Goal: Find specific page/section: Find specific page/section

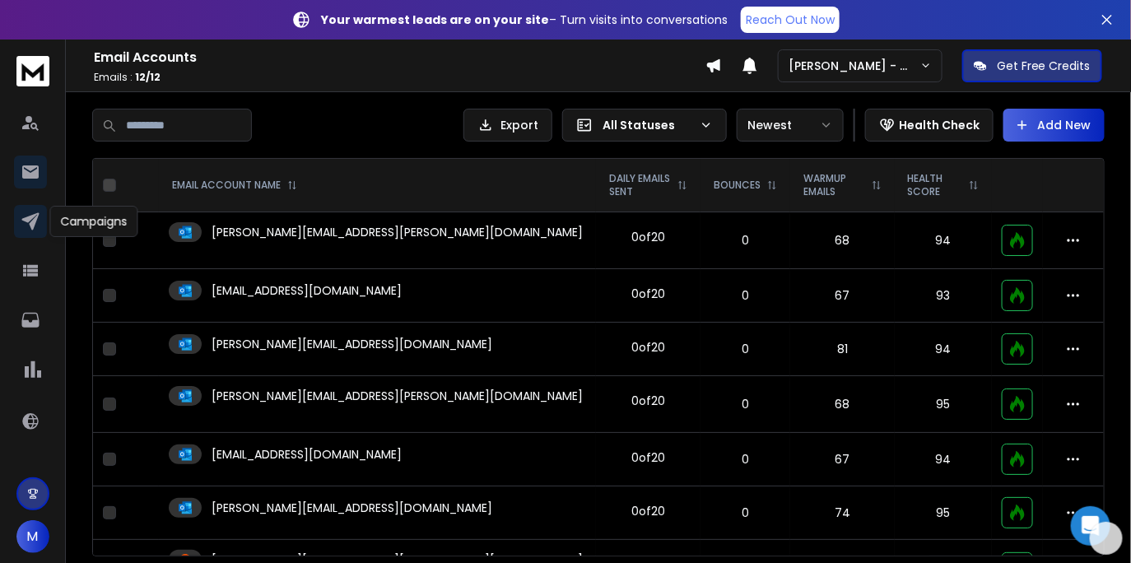
click at [28, 214] on icon at bounding box center [31, 222] width 20 height 20
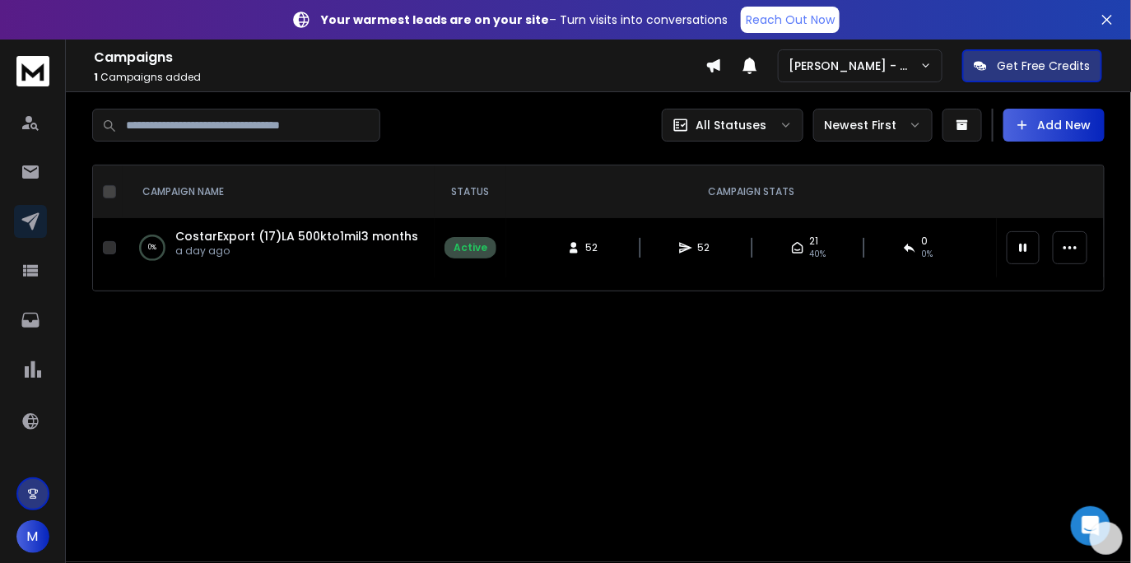
click at [299, 240] on span "CostarExport (17)LA 500kto1mil3 months" at bounding box center [296, 236] width 243 height 16
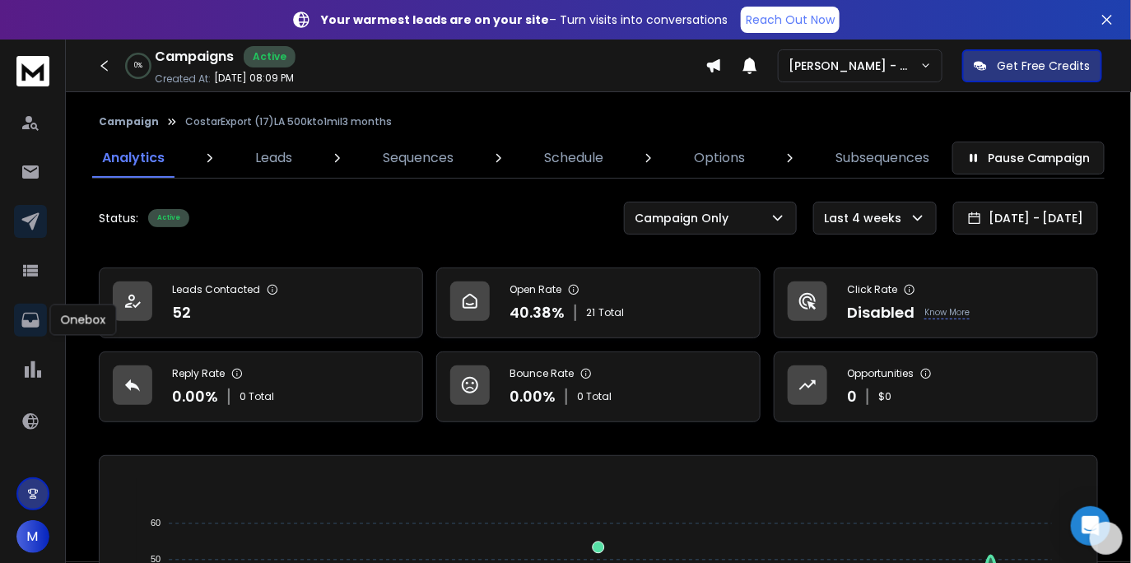
click at [40, 323] on link at bounding box center [30, 320] width 33 height 33
